Goal: Communication & Community: Answer question/provide support

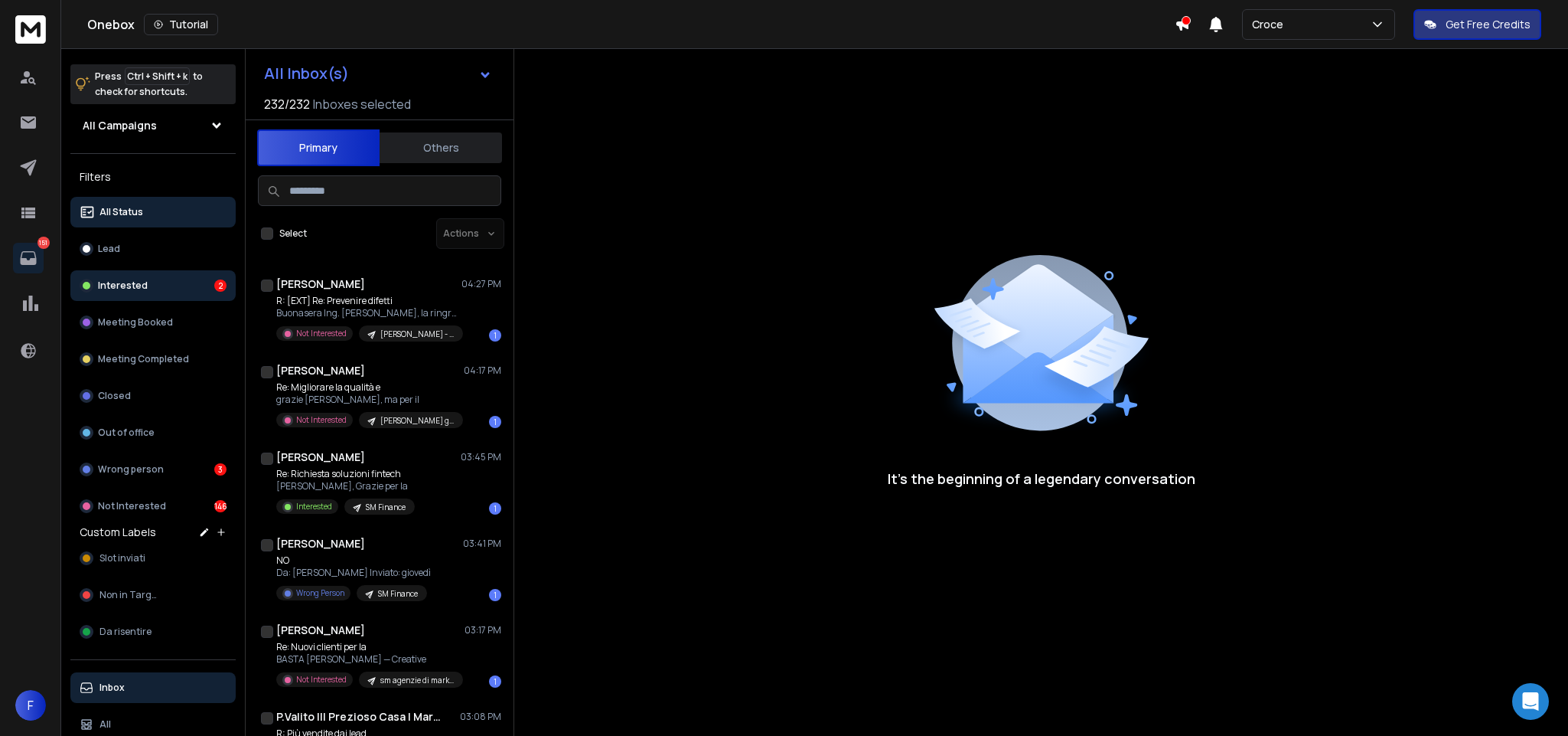
click at [201, 286] on button "Interested 2" at bounding box center [153, 286] width 166 height 31
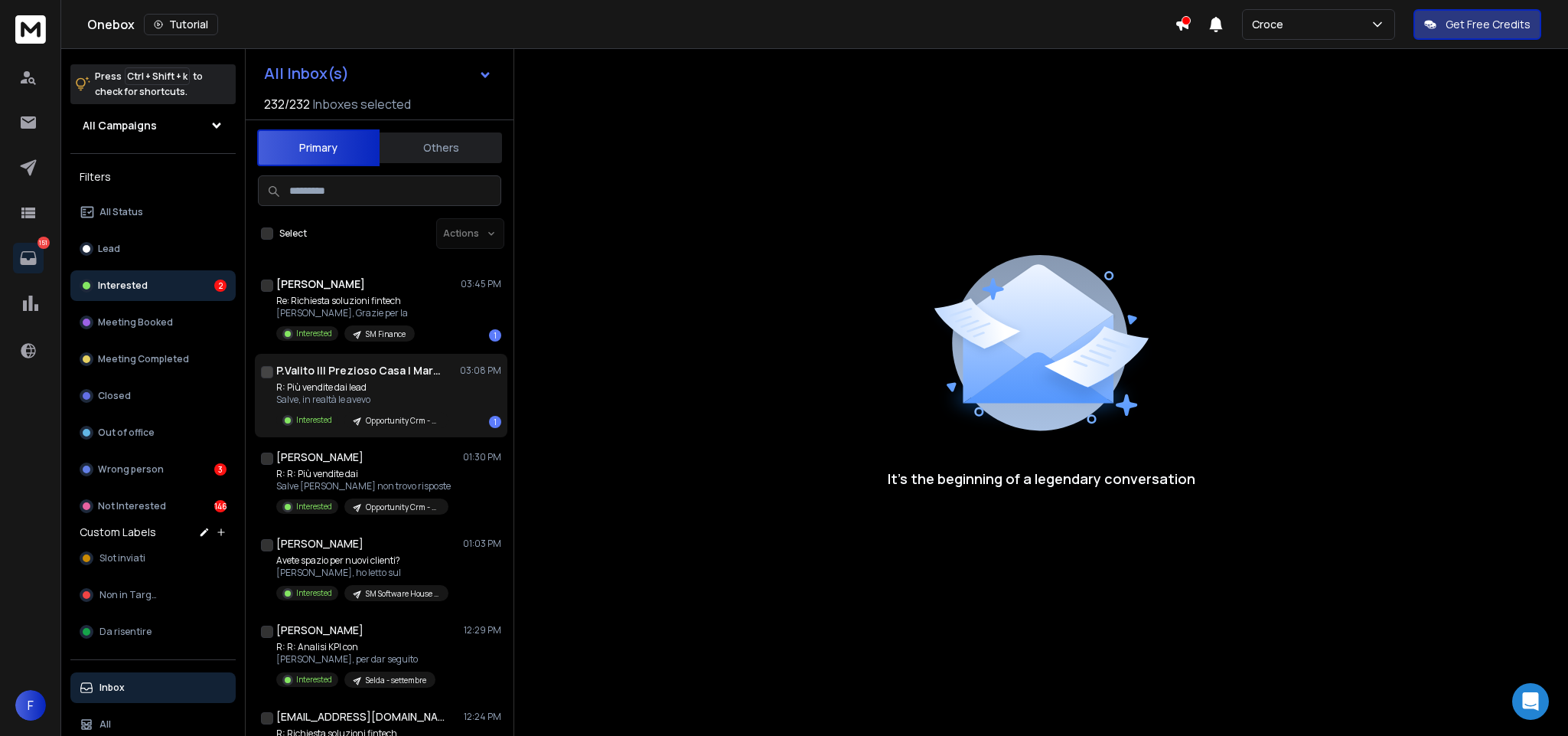
click at [464, 389] on div "R: Più vendite dai lead Salve, in realtà le avevo Interested Opportunity Crm - …" at bounding box center [389, 404] width 225 height 47
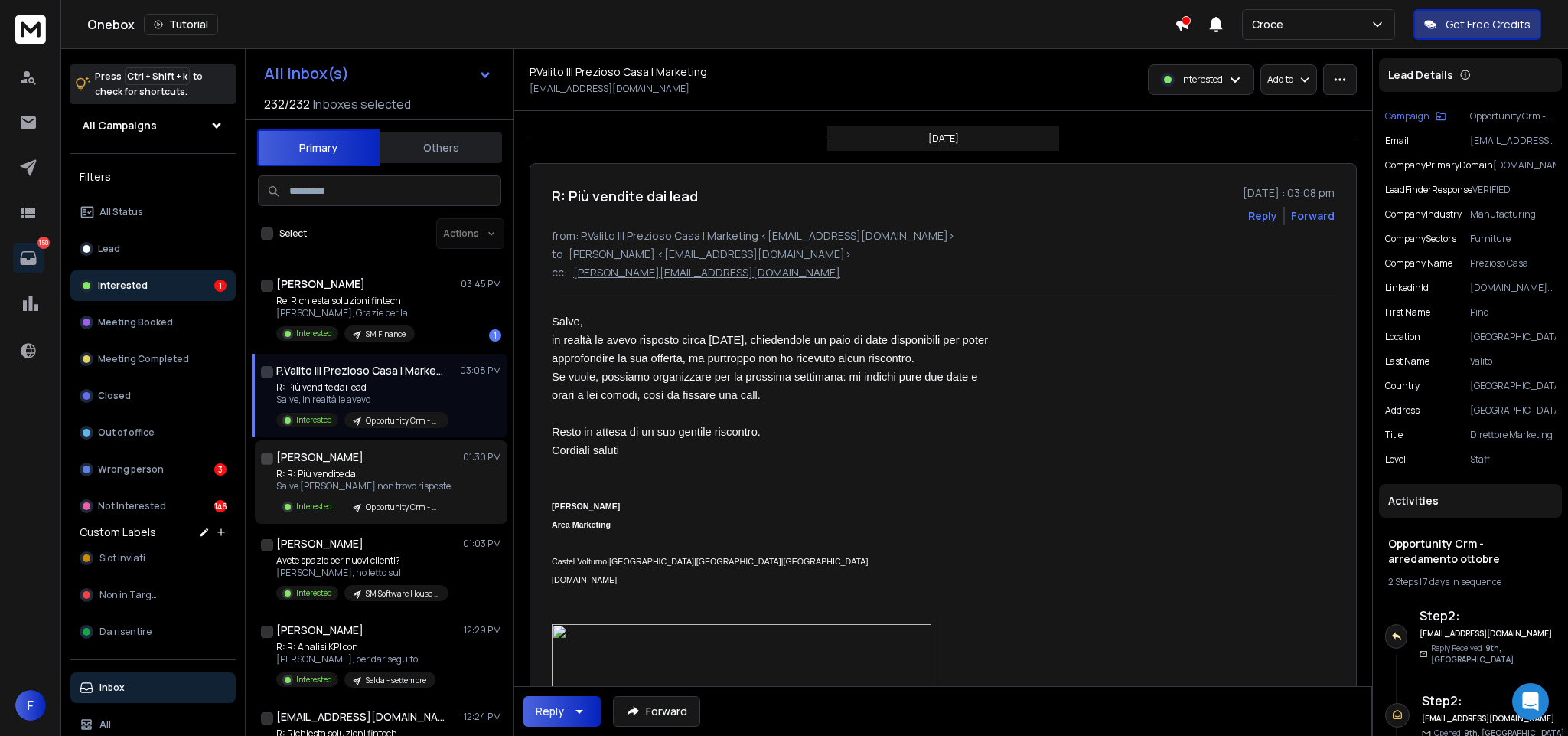
click at [425, 480] on p "Salve [PERSON_NAME] non trovo risposte" at bounding box center [363, 486] width 174 height 13
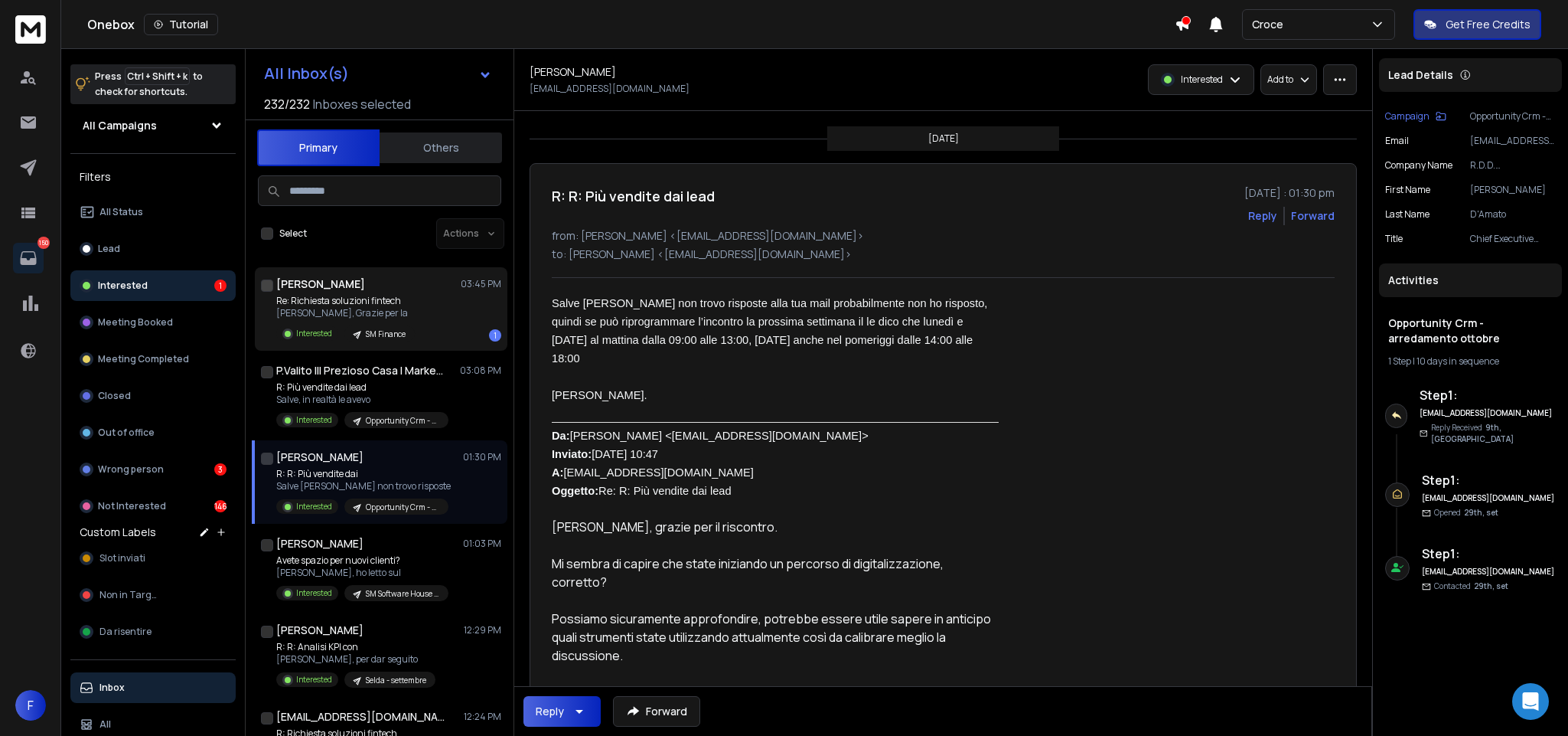
click at [483, 324] on div "Re: Richiesta soluzioni fintech [PERSON_NAME], Grazie per la Interested SM Fina…" at bounding box center [389, 318] width 225 height 47
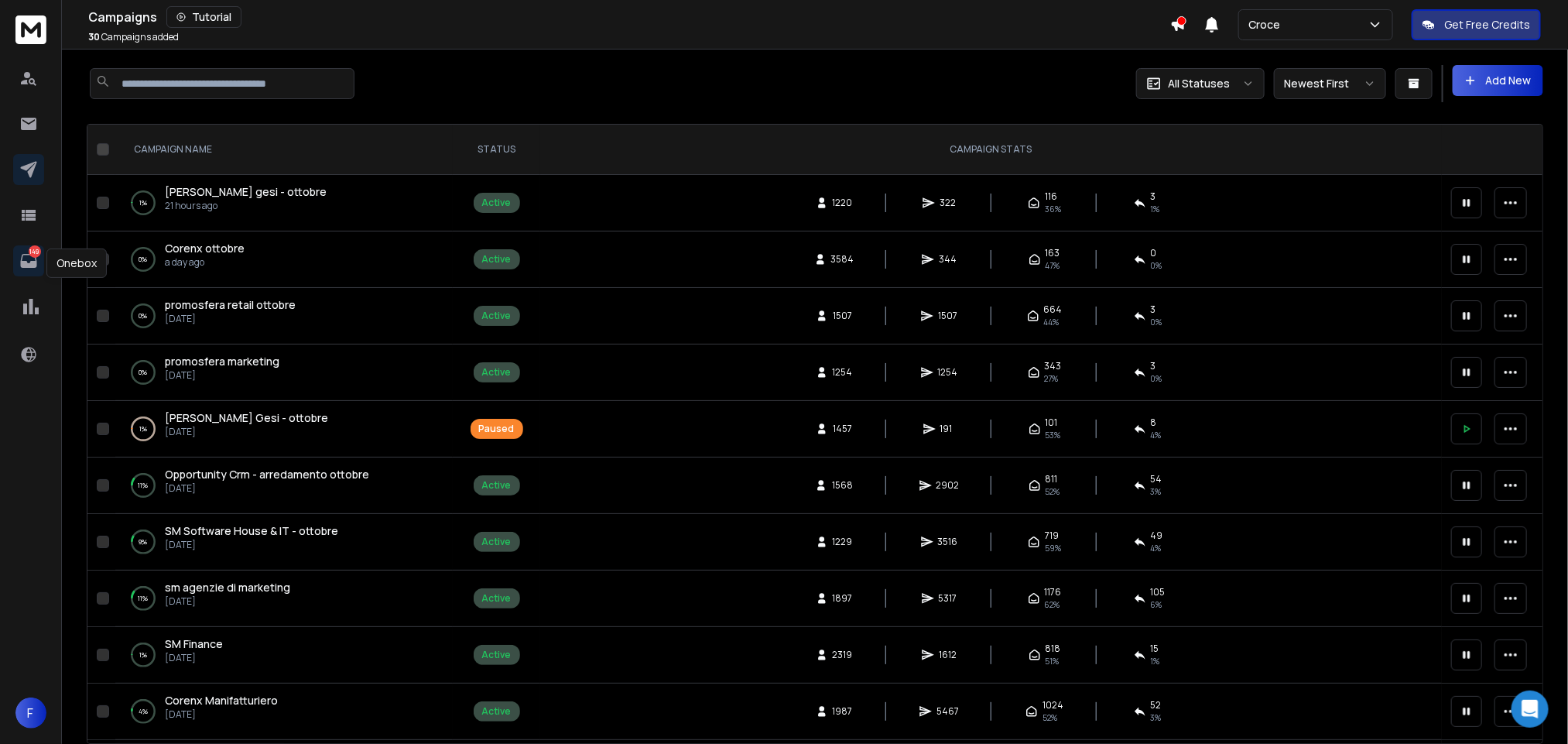
click at [30, 268] on icon at bounding box center [28, 261] width 17 height 14
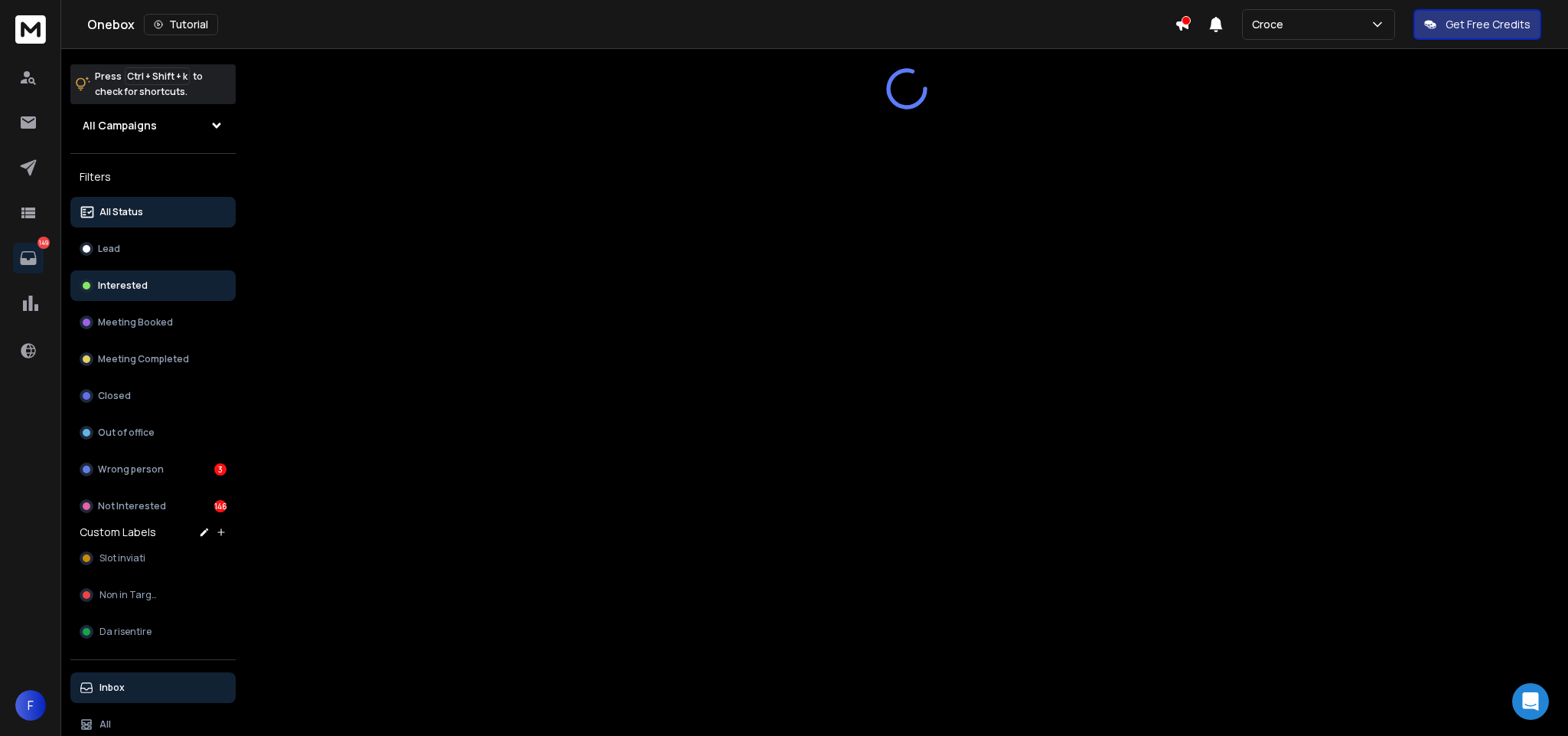
click at [122, 295] on button "Interested" at bounding box center [153, 286] width 166 height 31
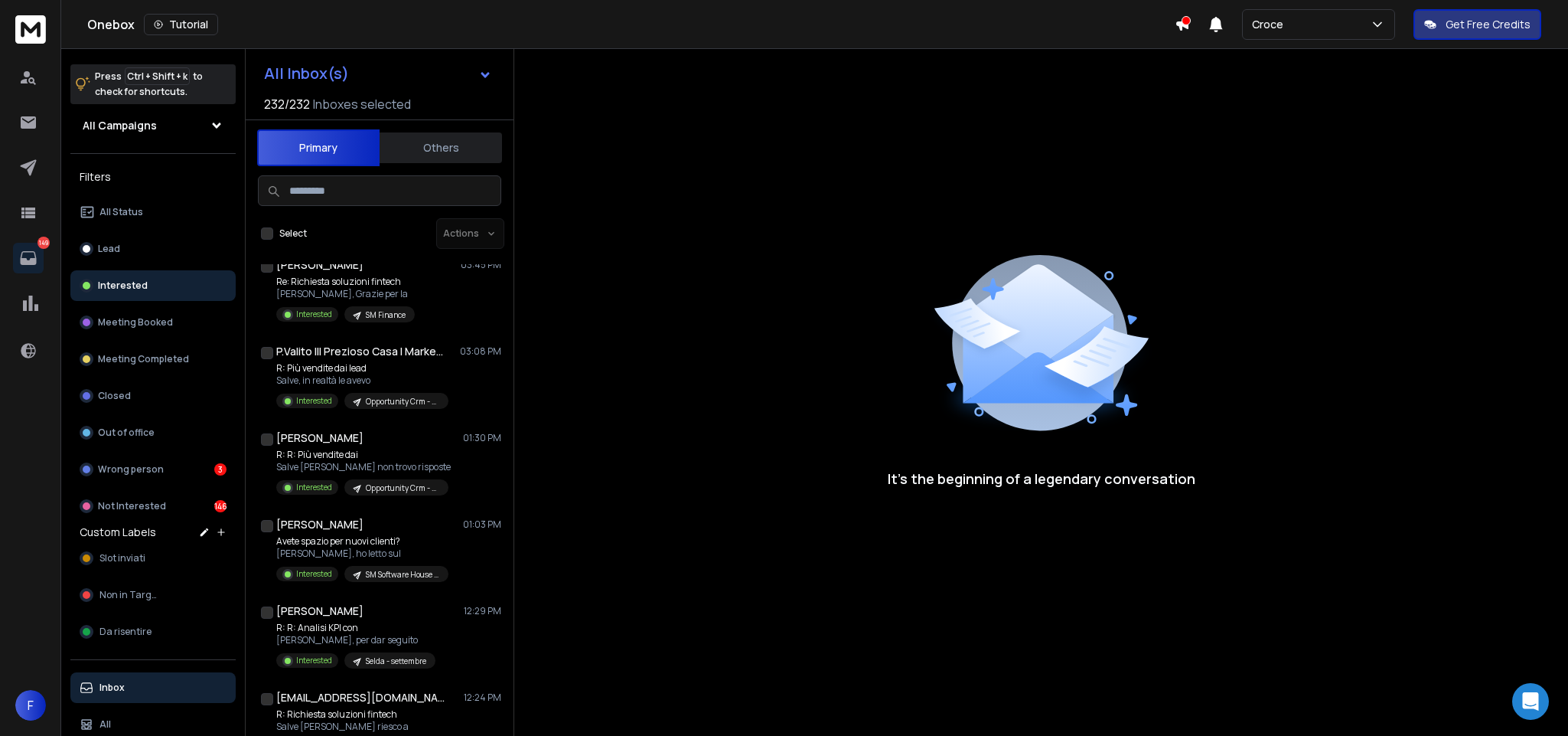
scroll to position [83, 0]
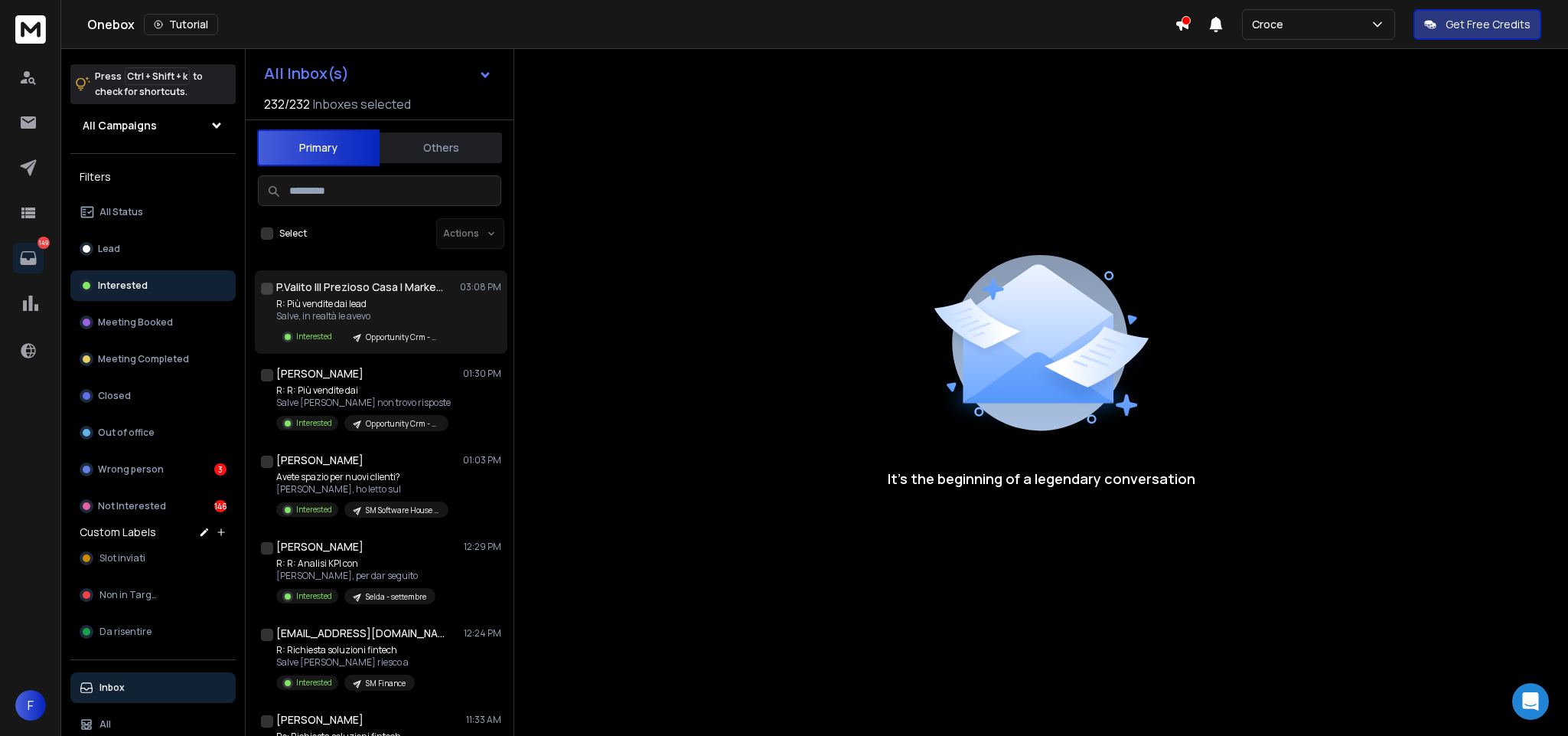
click at [478, 313] on div "R: Più vendite dai lead Salve, in realtà le avevo Interested Opportunity Crm - …" at bounding box center [389, 321] width 225 height 47
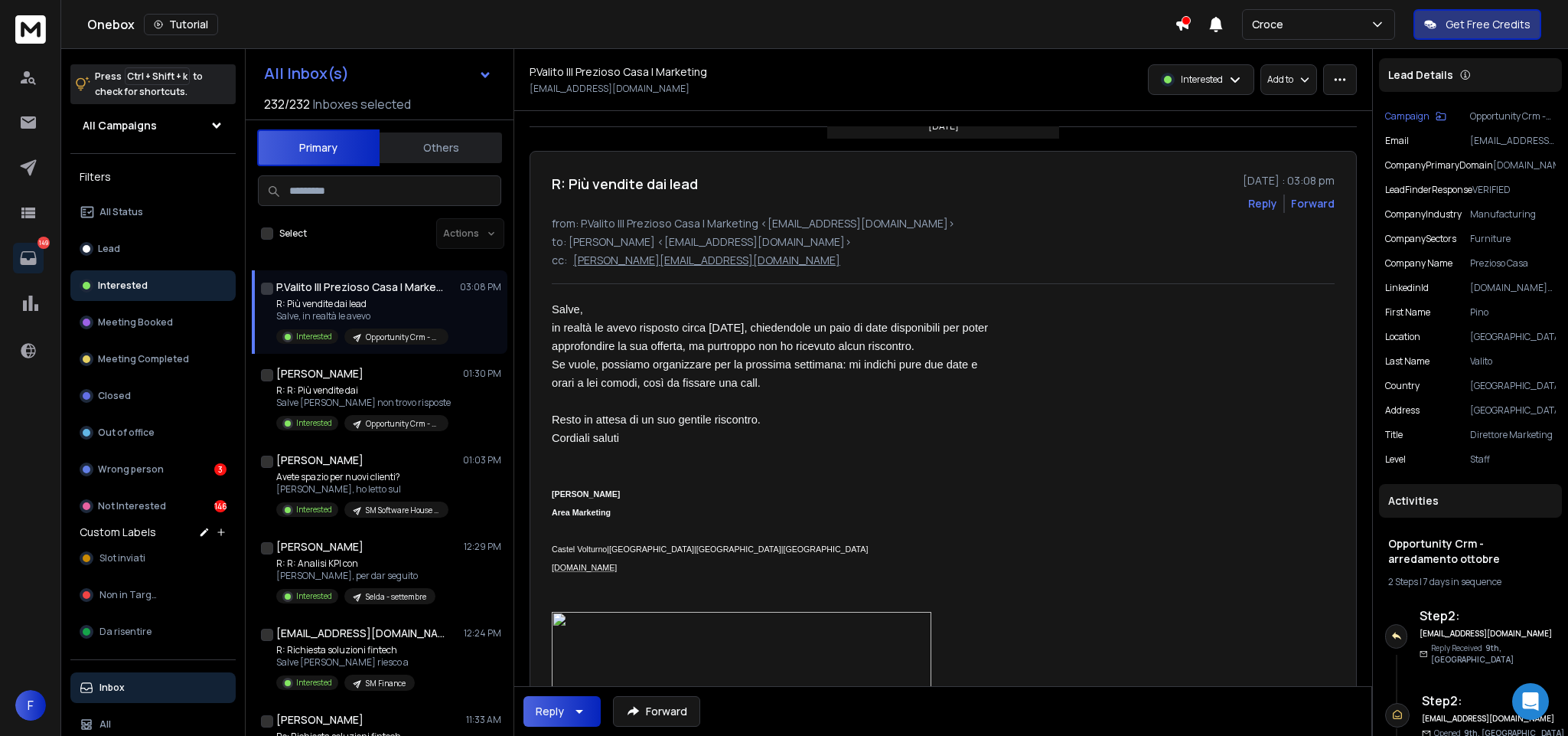
scroll to position [0, 0]
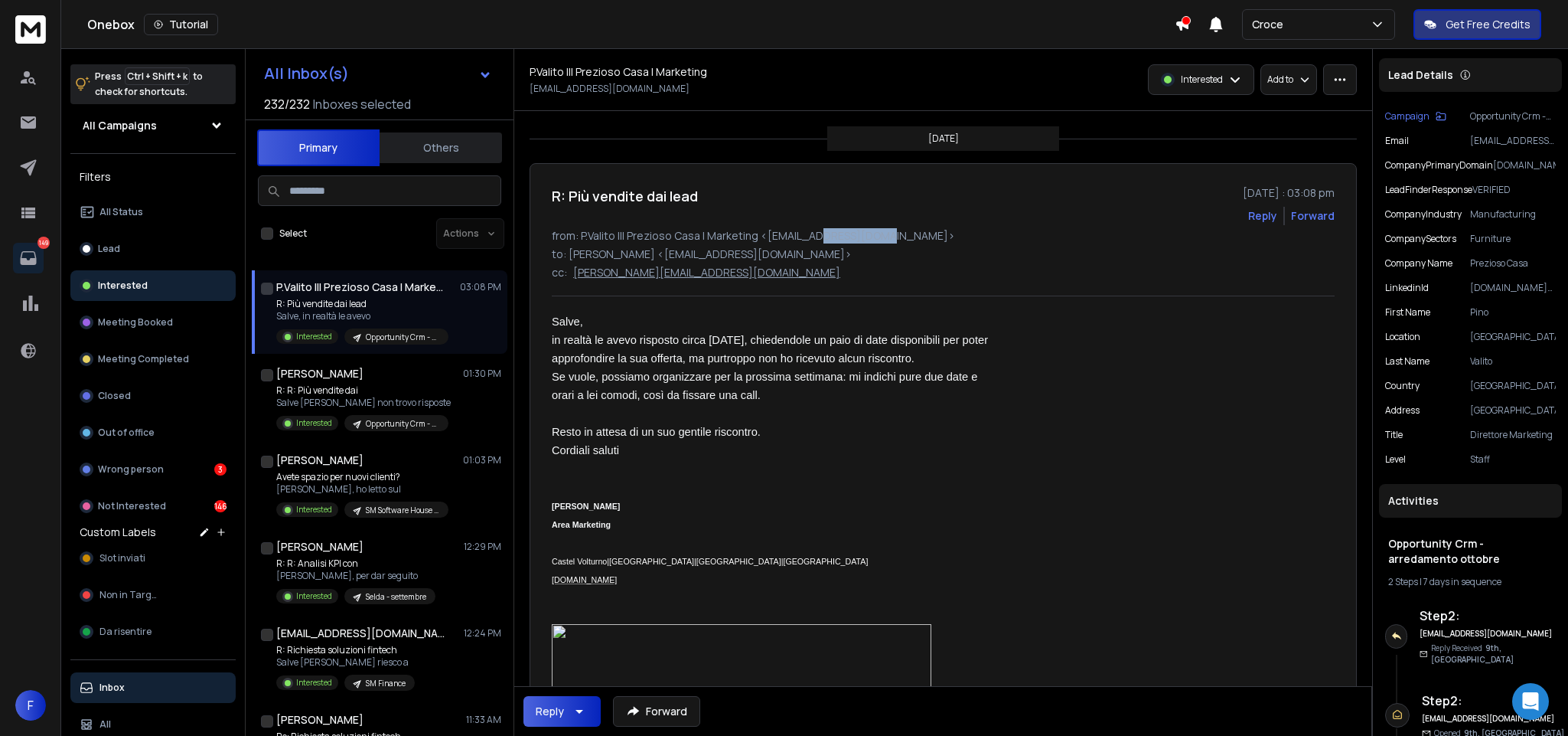
drag, startPoint x: 806, startPoint y: 241, endPoint x: 868, endPoint y: 239, distance: 62.0
click at [868, 239] on p "from: P.Valito III Prezioso Casa I Marketing <[EMAIL_ADDRESS][DOMAIN_NAME]>" at bounding box center [943, 236] width 783 height 16
click at [590, 585] on span "[DOMAIN_NAME]" at bounding box center [583, 579] width 65 height 9
click at [818, 239] on p "from: P.Valito III Prezioso Casa I Marketing <p.valito@preziosocasa.it>" at bounding box center [943, 236] width 783 height 16
drag, startPoint x: 806, startPoint y: 238, endPoint x: 882, endPoint y: 237, distance: 76.0
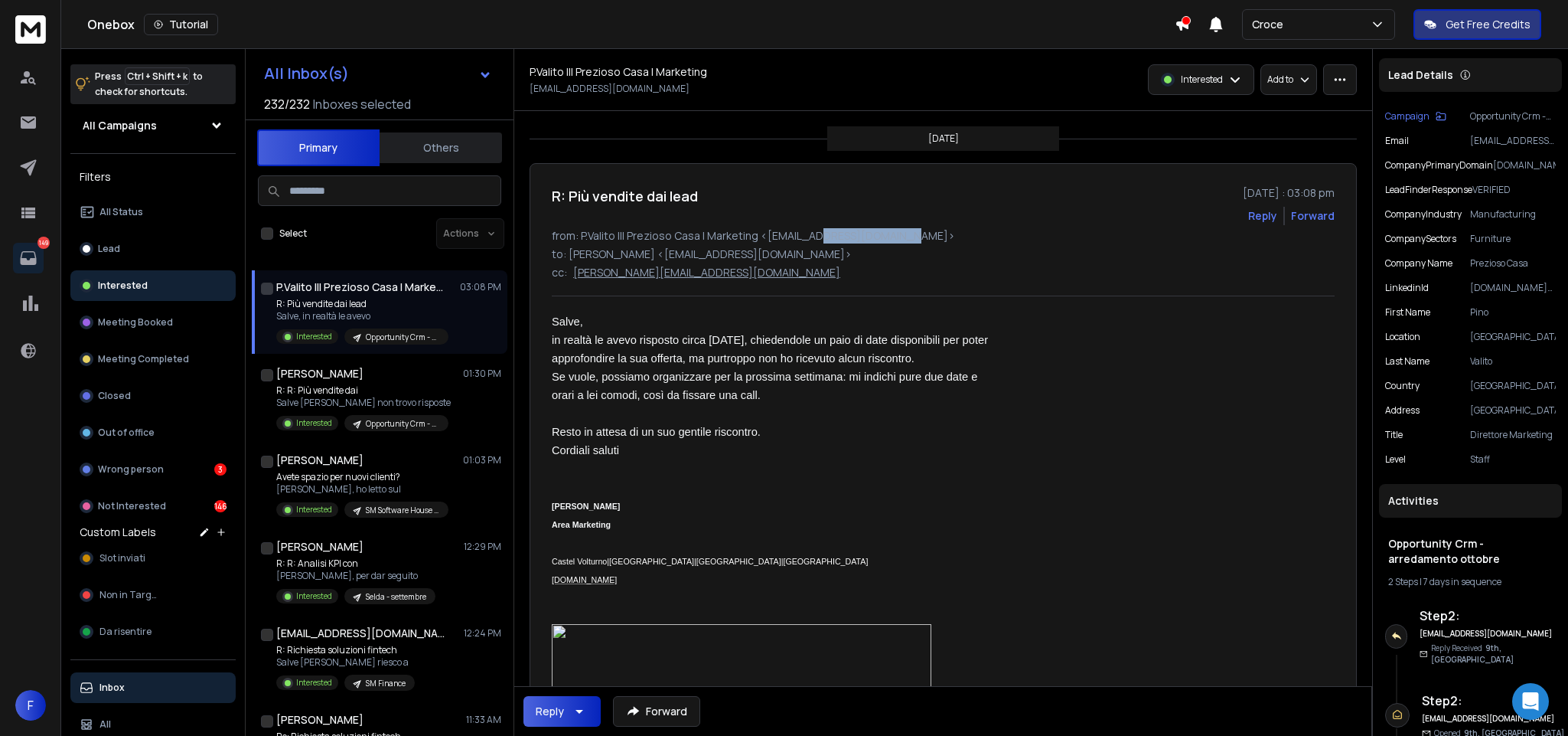
click at [882, 237] on p "from: P.Valito III Prezioso Casa I Marketing <p.valito@preziosocasa.it>" at bounding box center [943, 236] width 783 height 16
copy p "[DOMAIN_NAME]"
click at [573, 708] on icon "button" at bounding box center [579, 711] width 18 height 18
click at [580, 666] on p "Reply All" at bounding box center [569, 672] width 42 height 16
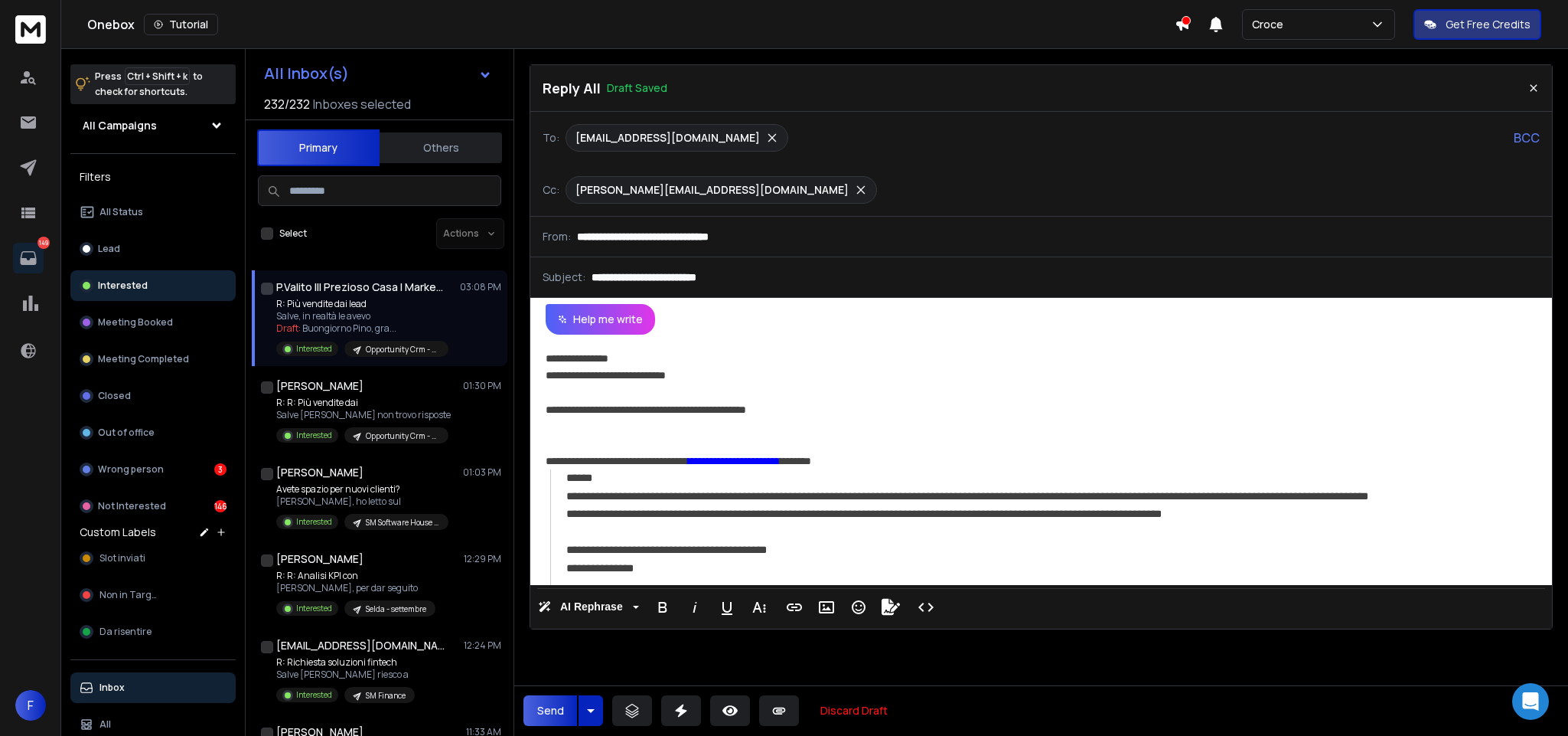
click at [907, 399] on div "**********" at bounding box center [1041, 460] width 1021 height 250
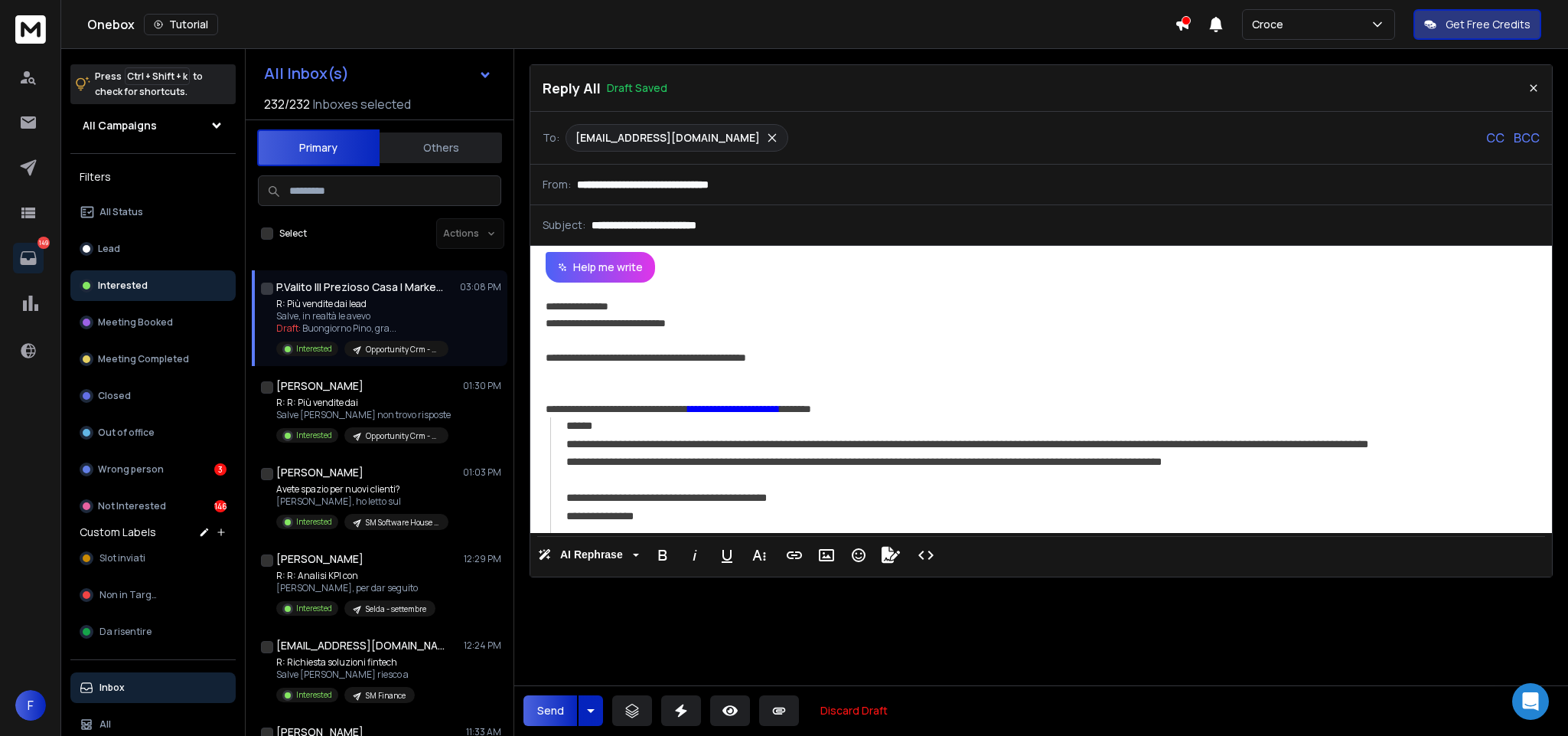
click at [887, 350] on div "**********" at bounding box center [1030, 357] width 969 height 16
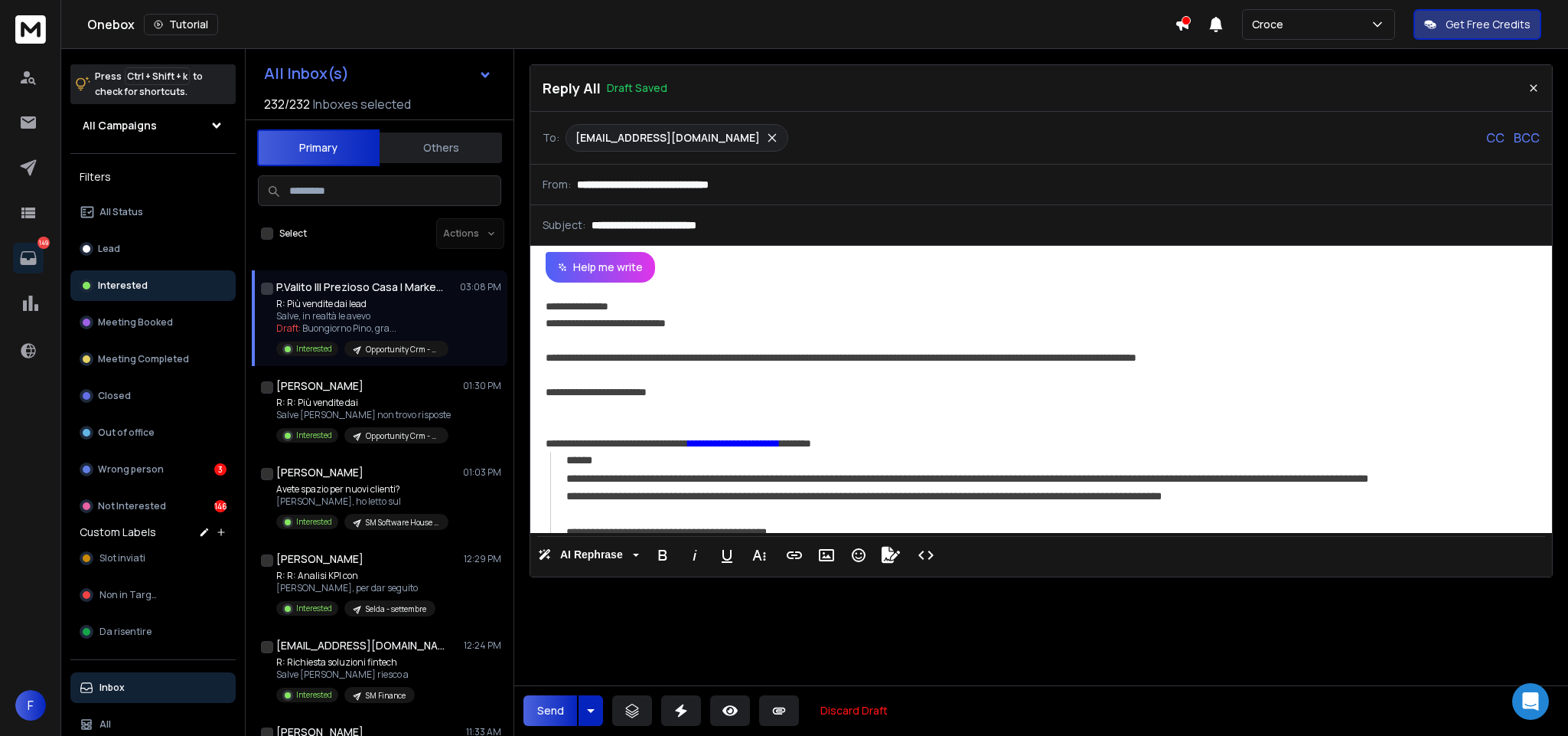
click at [559, 703] on button "Send" at bounding box center [549, 711] width 53 height 31
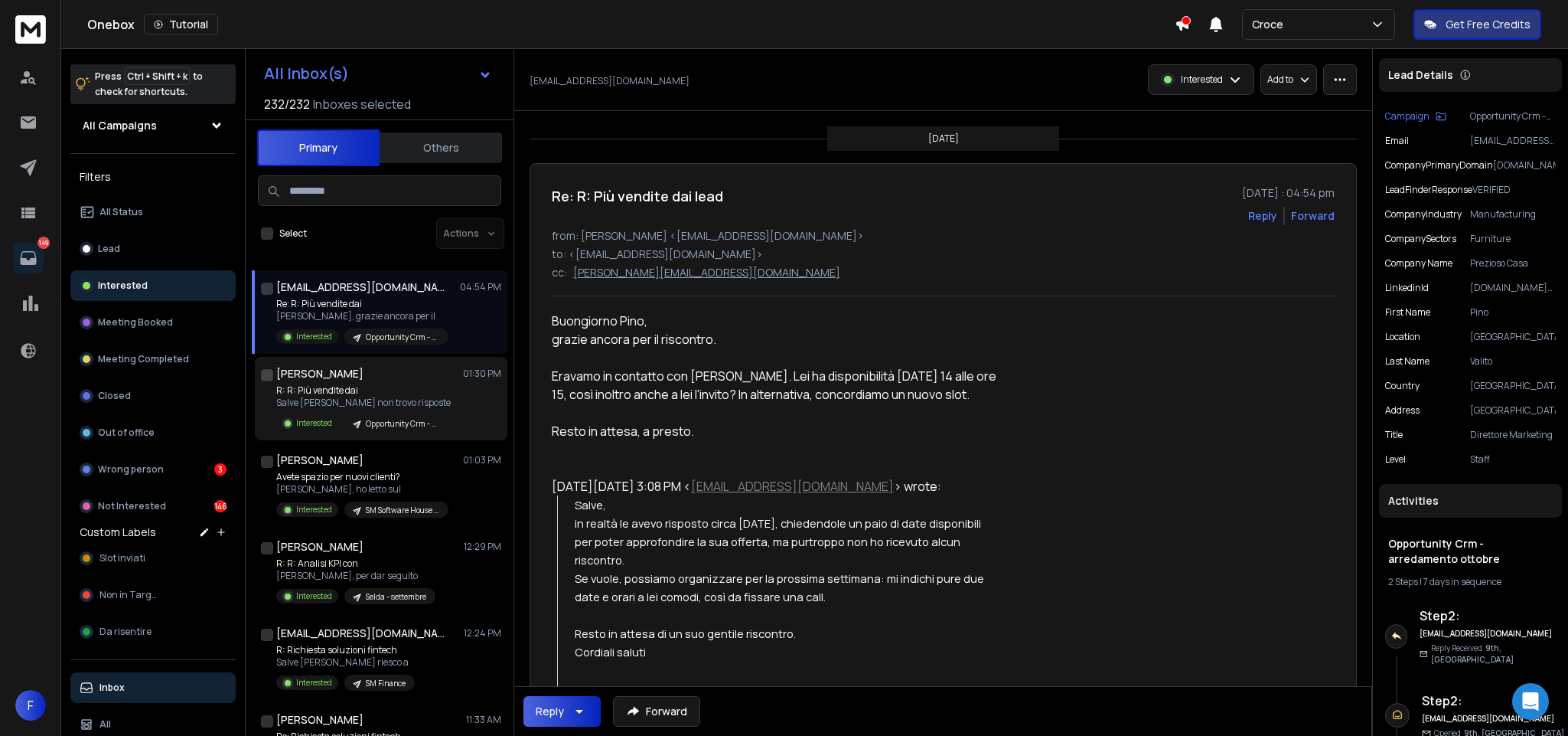
click at [381, 415] on div "Opportunity Crm - arredamento ottobre" at bounding box center [395, 423] width 104 height 16
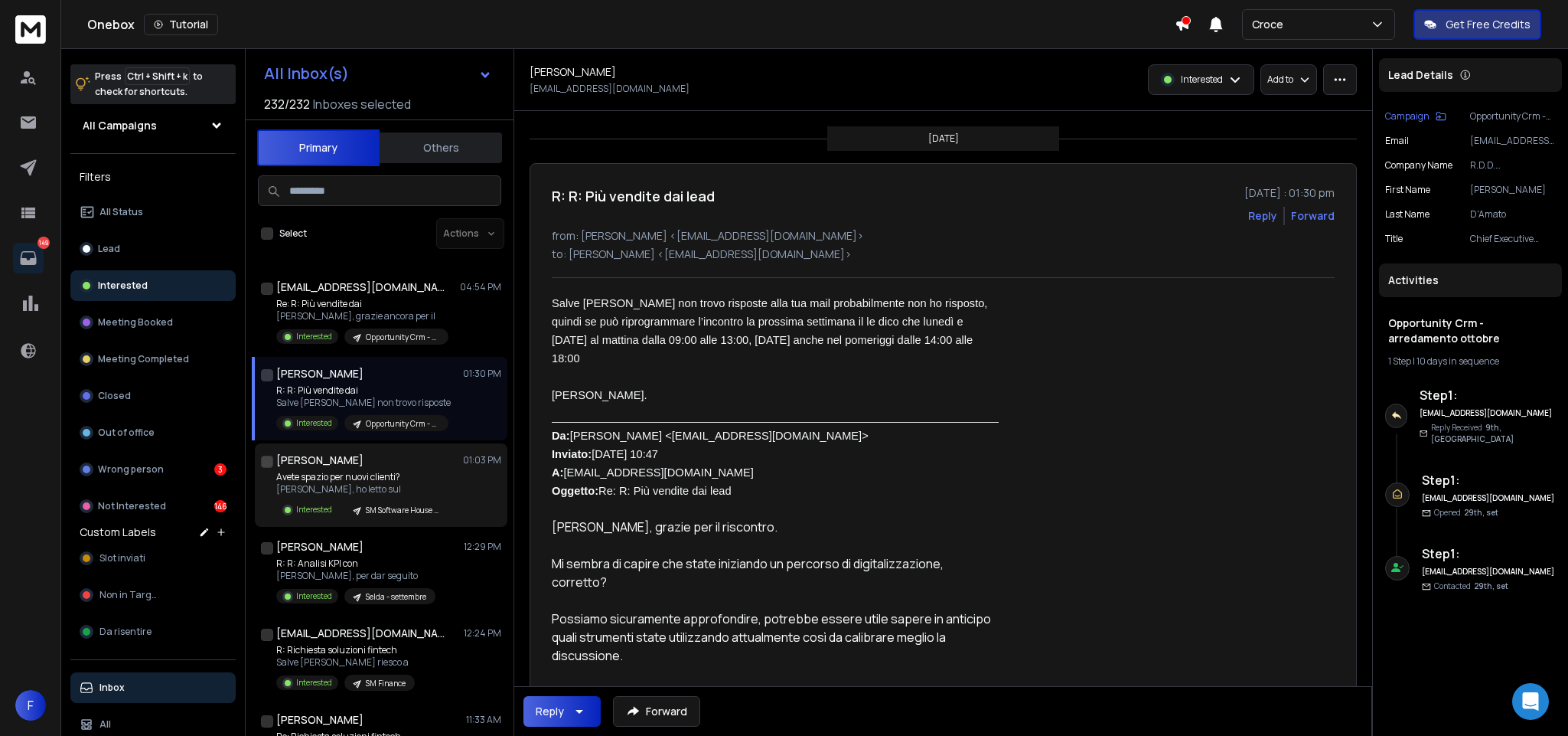
click at [449, 483] on div "Avete spazio per nuovi clienti? Buongiorno Francesco, ho letto sul Interested S…" at bounding box center [389, 495] width 225 height 47
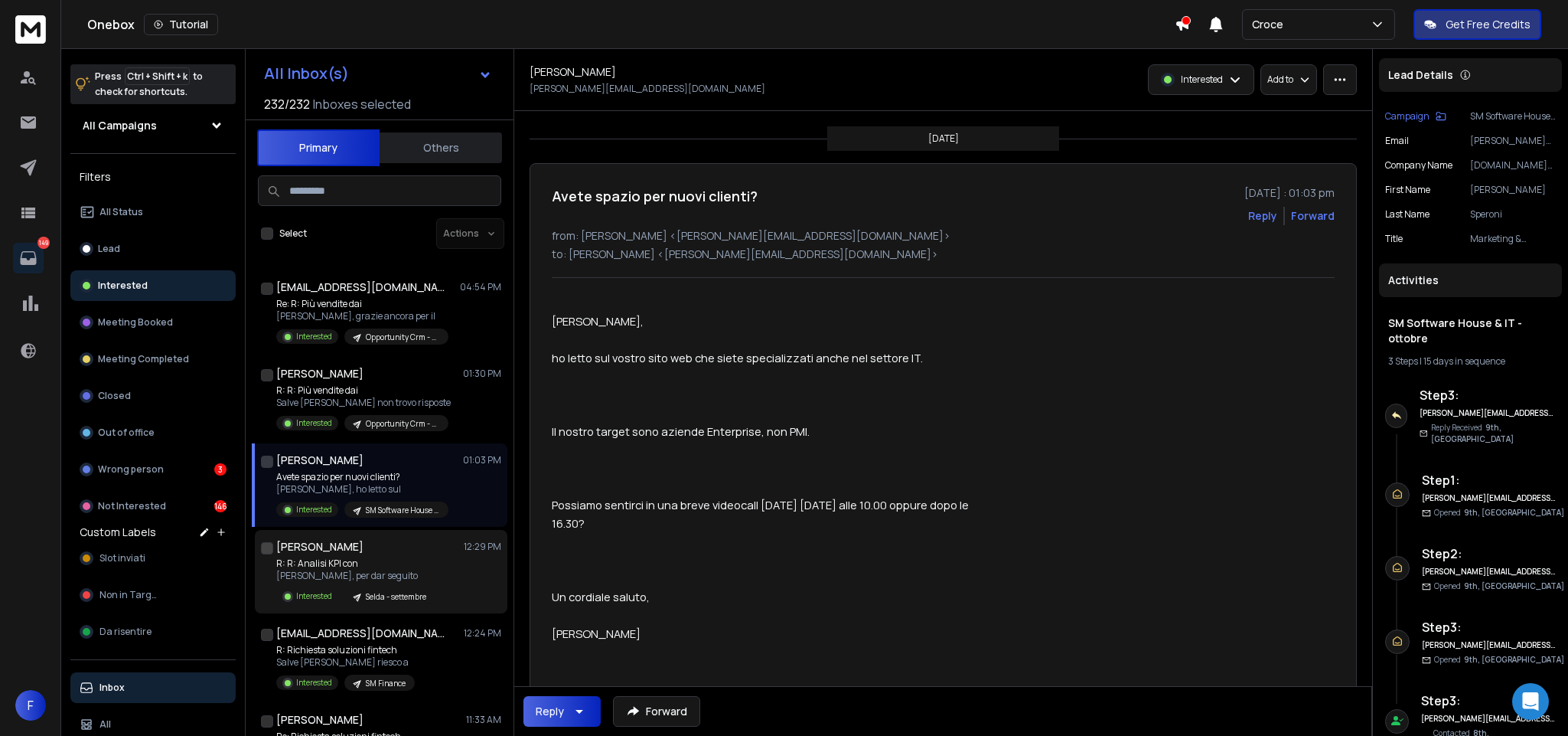
click at [459, 568] on div "R: R: Analisi KPI con Buongiorno Lorenzo, per dar seguito Interested Selda - se…" at bounding box center [389, 581] width 225 height 47
